Goal: Task Accomplishment & Management: Use online tool/utility

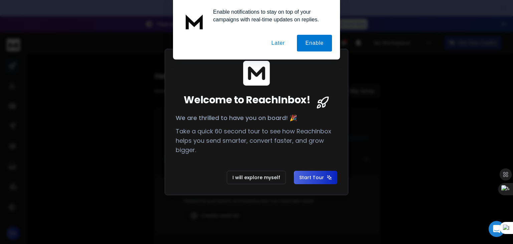
click at [284, 45] on button "Later" at bounding box center [278, 43] width 30 height 17
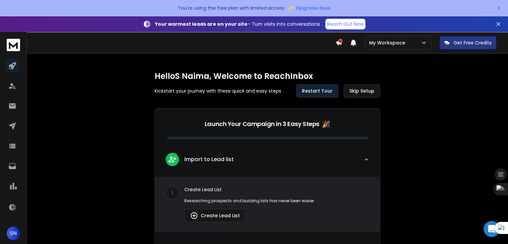
click at [327, 91] on button "Restart Tour" at bounding box center [317, 90] width 42 height 13
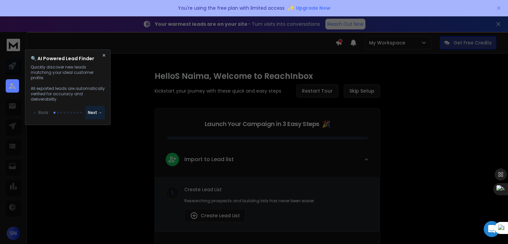
click at [94, 113] on button "Next →" at bounding box center [95, 112] width 20 height 13
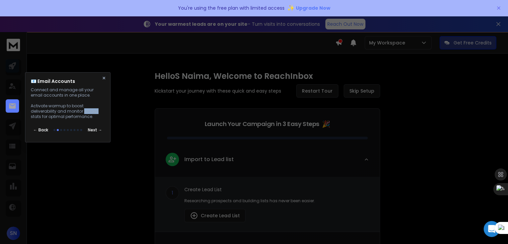
click at [94, 113] on p "Connect and manage all your email accounts in one place. Activate warmup to boo…" at bounding box center [68, 103] width 74 height 32
click at [104, 75] on button "×" at bounding box center [104, 78] width 4 height 6
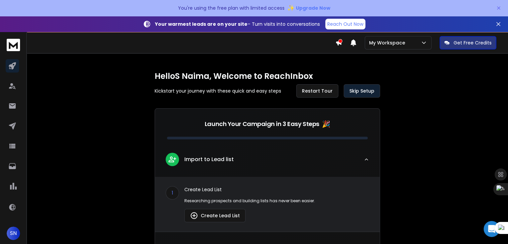
click at [359, 90] on span "Skip Setup" at bounding box center [361, 91] width 25 height 7
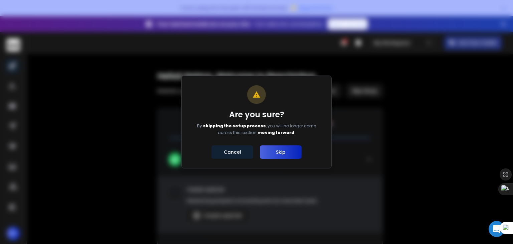
click at [287, 150] on button "Skip" at bounding box center [281, 151] width 42 height 13
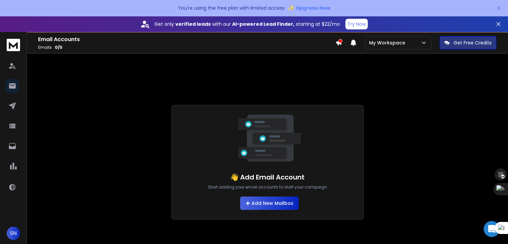
click at [133, 99] on div "👋 Add Email Account Start adding your email accounts to start your campaign Add…" at bounding box center [267, 162] width 460 height 204
